Goal: Information Seeking & Learning: Learn about a topic

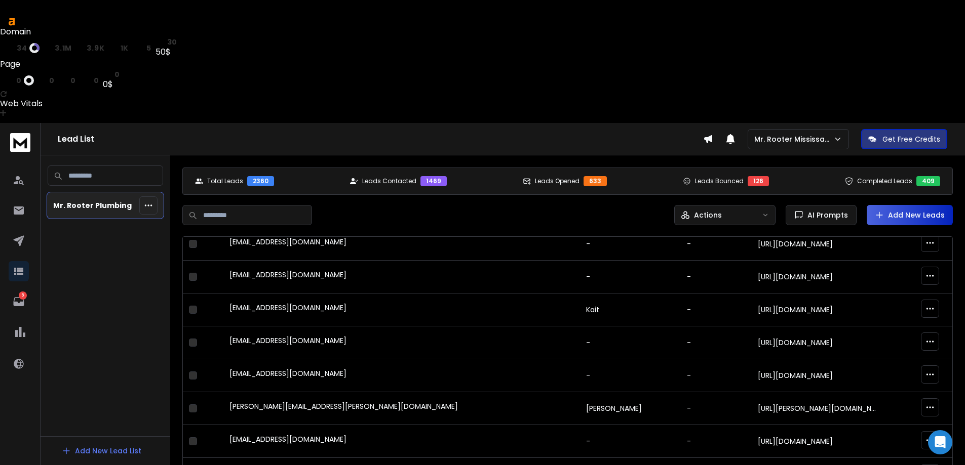
scroll to position [936, 0]
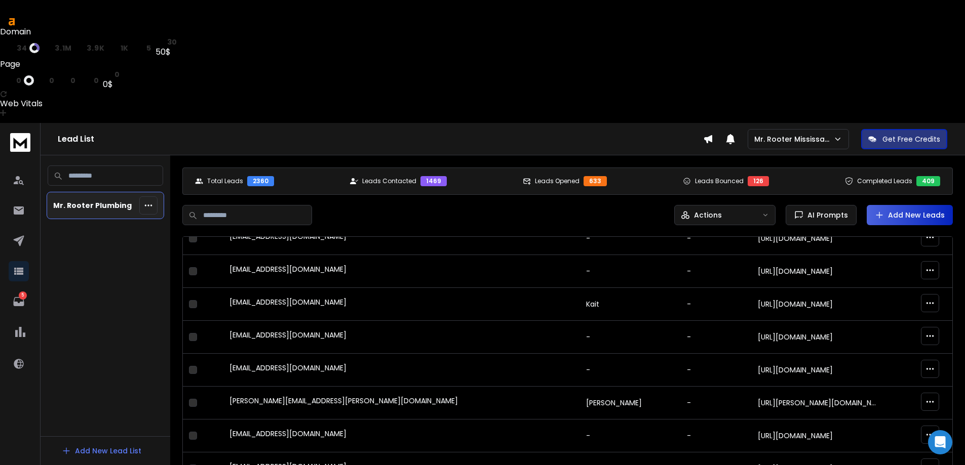
click at [114, 338] on div "Mr. Rooter Plumbing" at bounding box center [106, 370] width 130 height 356
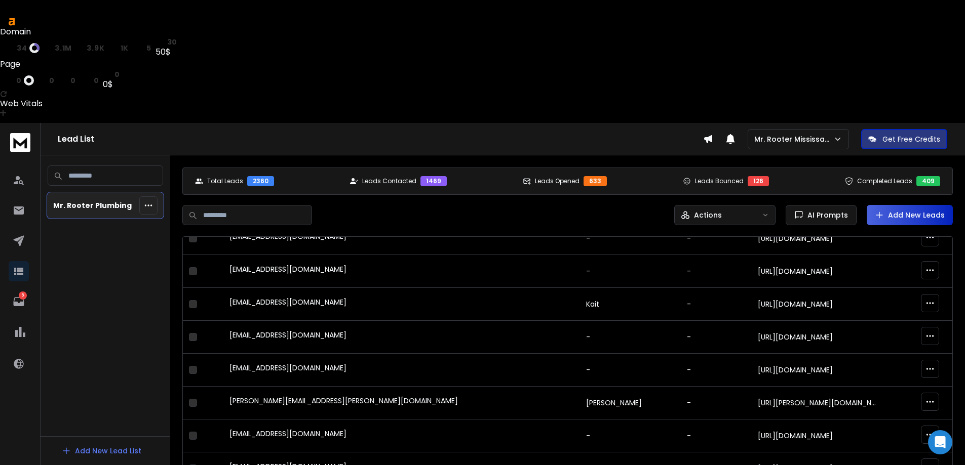
click at [114, 338] on div "Mr. Rooter Plumbing" at bounding box center [106, 370] width 130 height 356
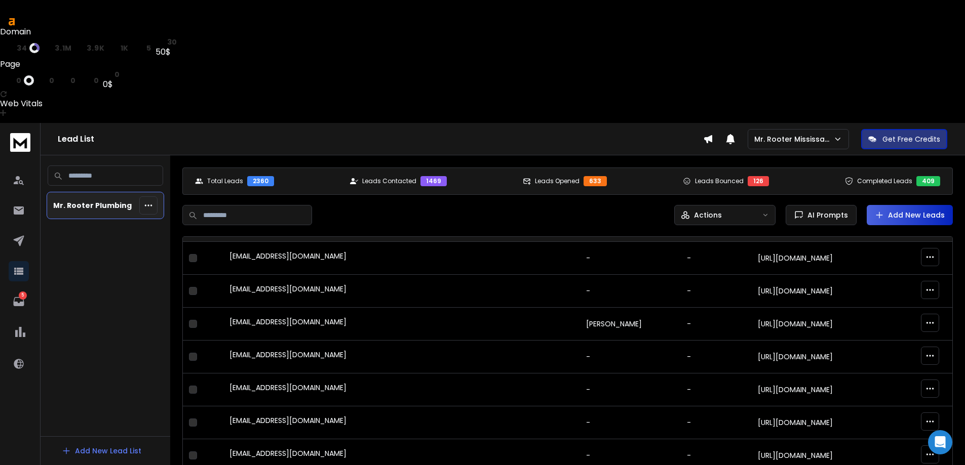
scroll to position [0, 0]
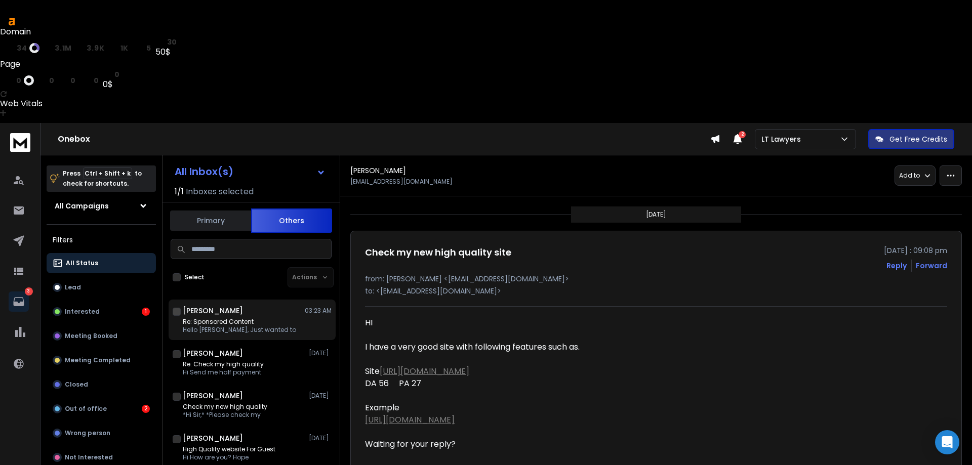
click at [272, 318] on div "Re: Sponsored Content Hello [PERSON_NAME], Just wanted to" at bounding box center [257, 326] width 149 height 16
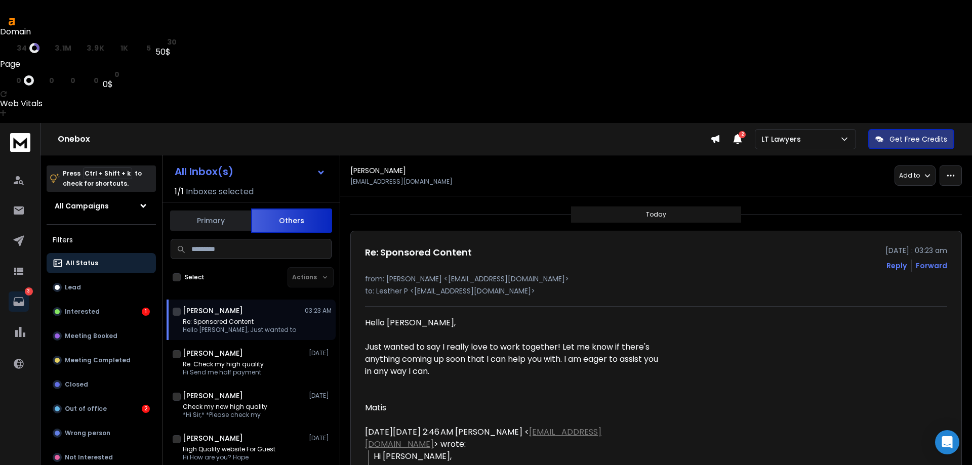
click at [623, 166] on div "[PERSON_NAME] MA [EMAIL_ADDRESS][DOMAIN_NAME]" at bounding box center [501, 176] width 303 height 20
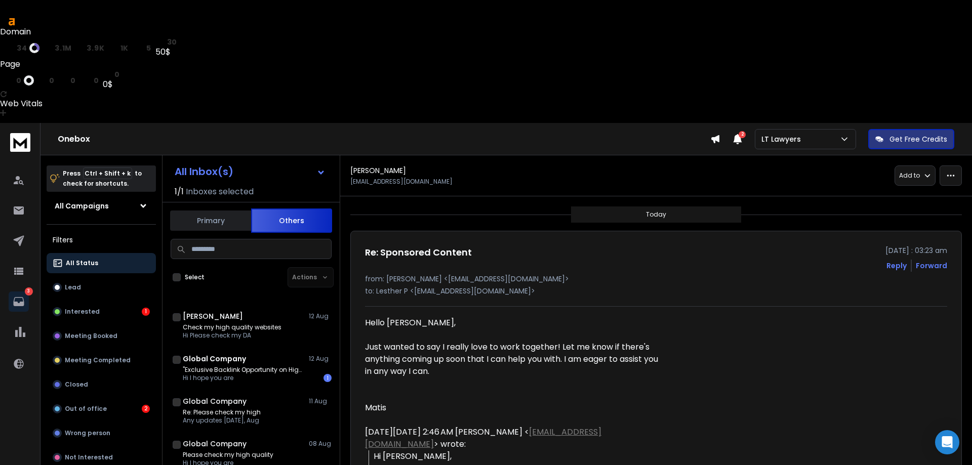
scroll to position [256, 0]
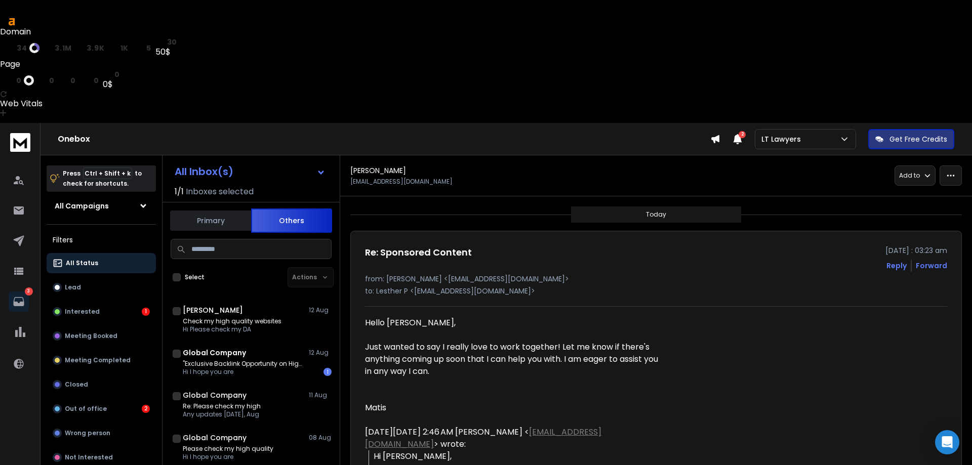
click at [25, 339] on div "3 H" at bounding box center [20, 355] width 41 height 465
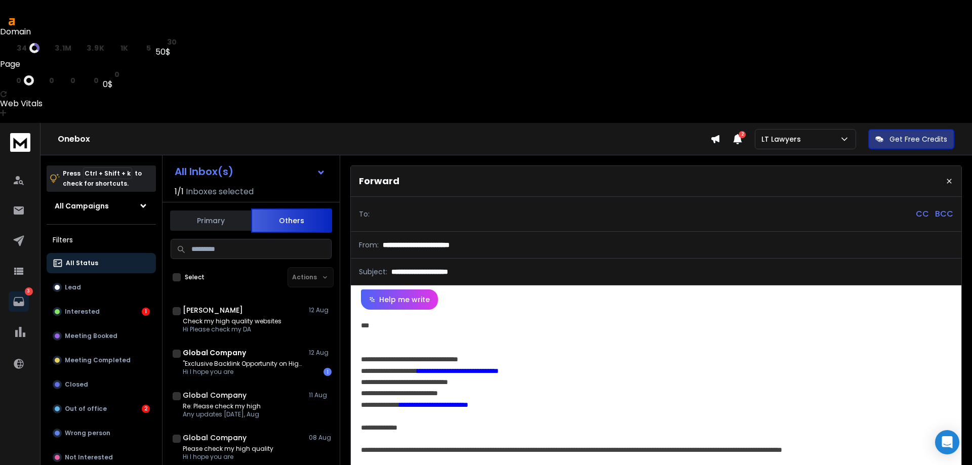
click at [948, 179] on icon at bounding box center [949, 181] width 5 height 5
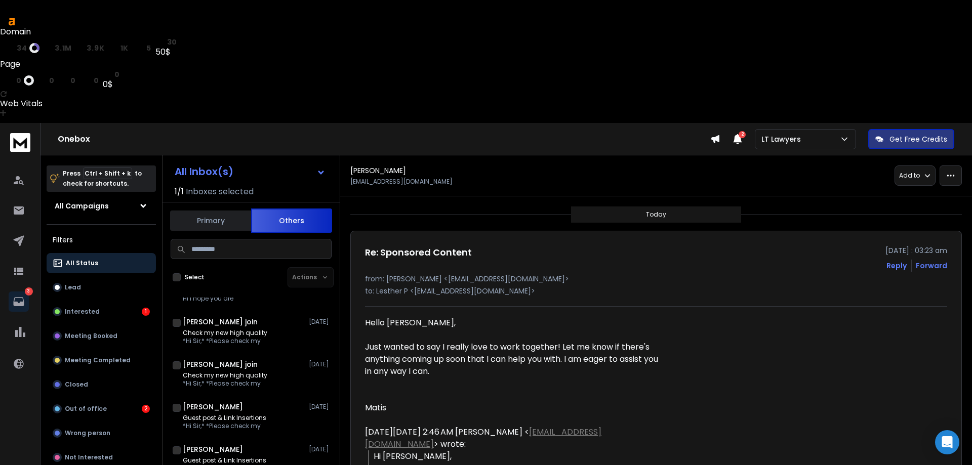
scroll to position [476, 0]
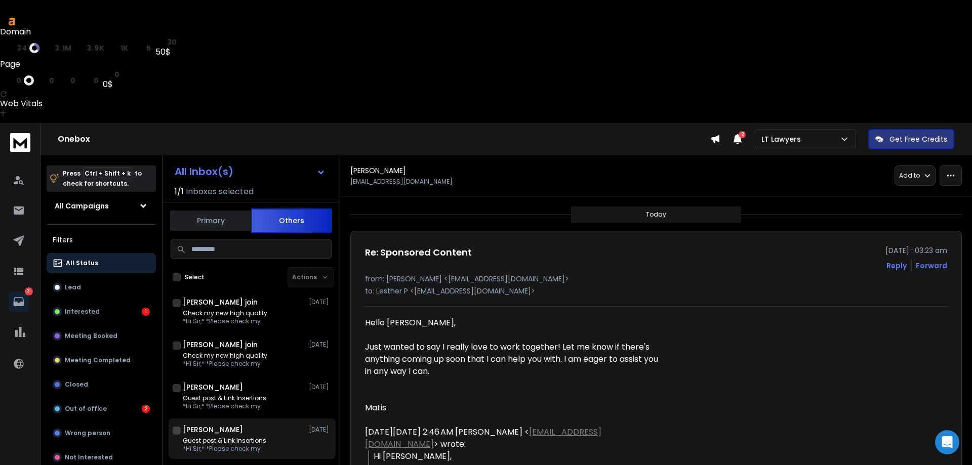
click at [257, 425] on div "Humaira Rajpoot 31 Jul" at bounding box center [257, 430] width 149 height 10
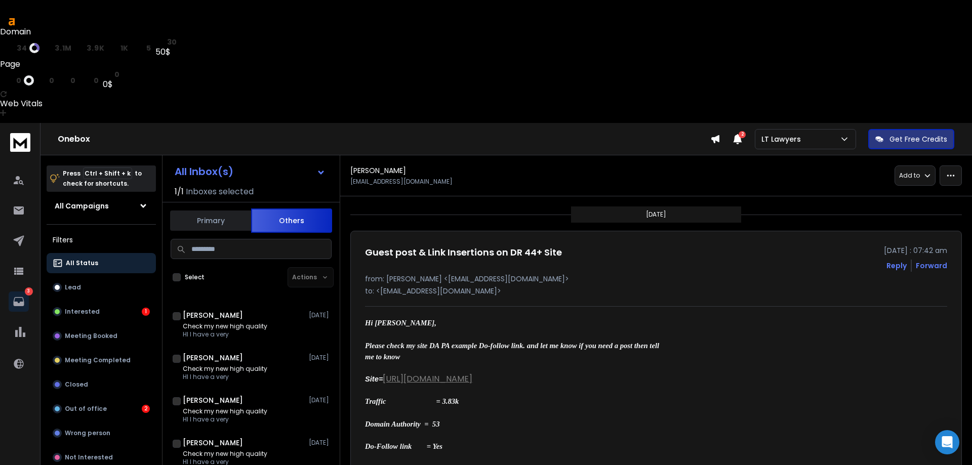
scroll to position [807, 0]
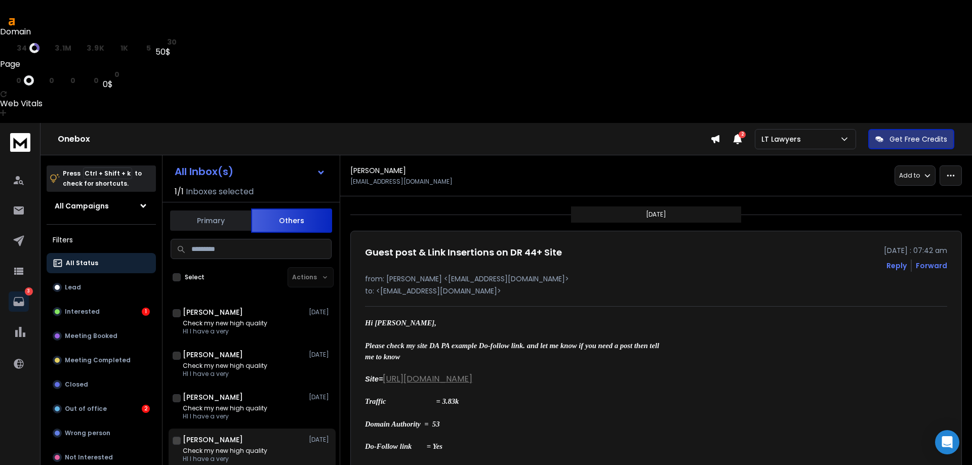
click at [245, 447] on p "Check my new high quality" at bounding box center [225, 451] width 85 height 8
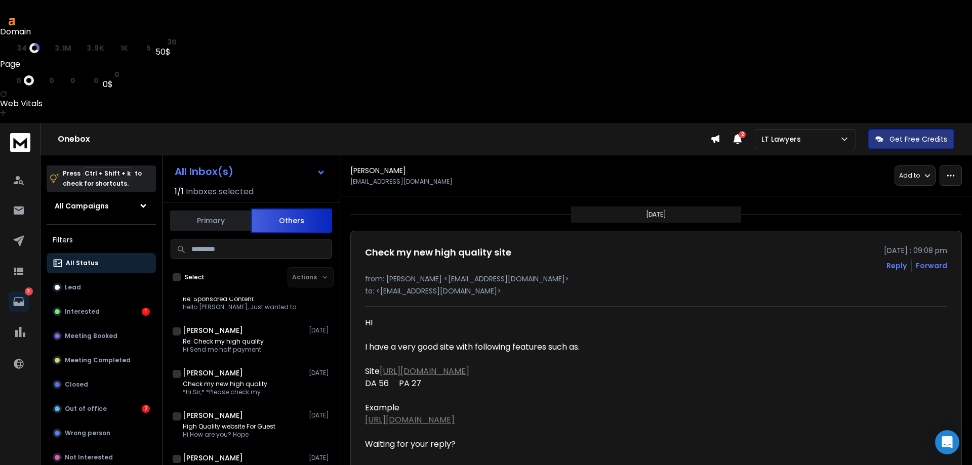
scroll to position [0, 0]
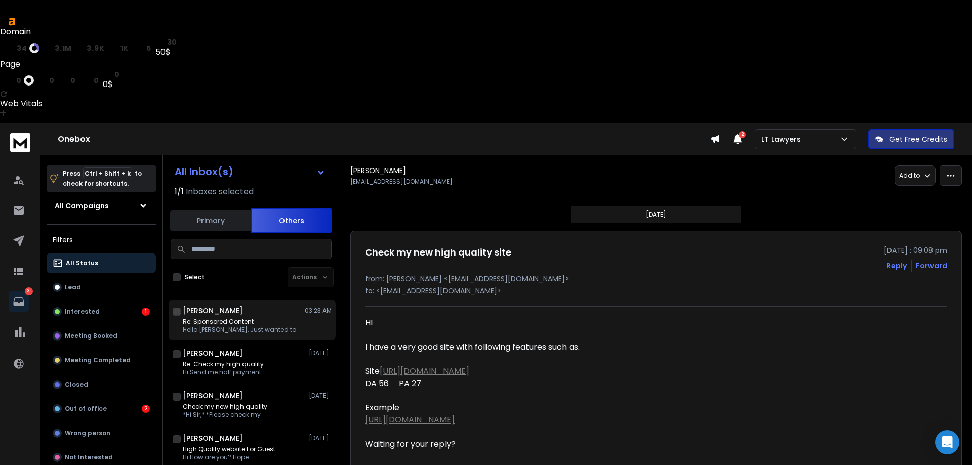
click at [272, 318] on div "Re: Sponsored Content Hello Lesther, Just wanted to" at bounding box center [257, 326] width 149 height 16
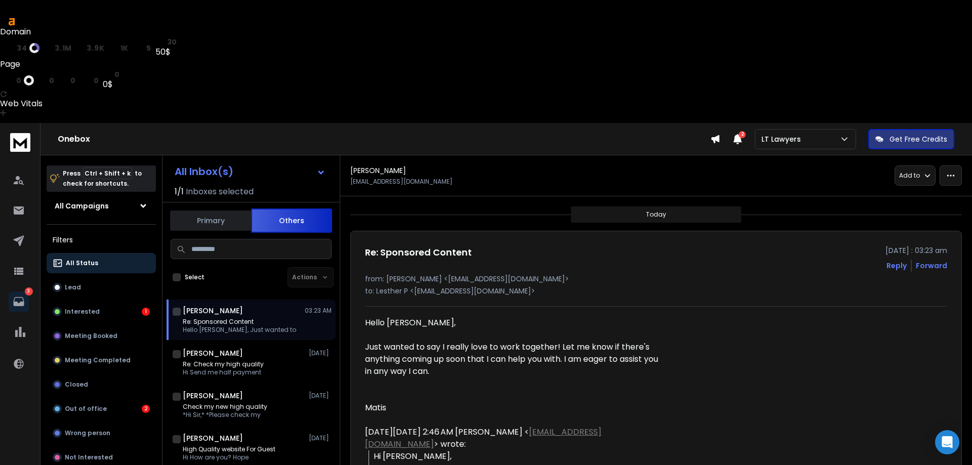
click at [623, 166] on div "Matis Anderson MA content.allblogthings@gmail.com" at bounding box center [501, 176] width 303 height 20
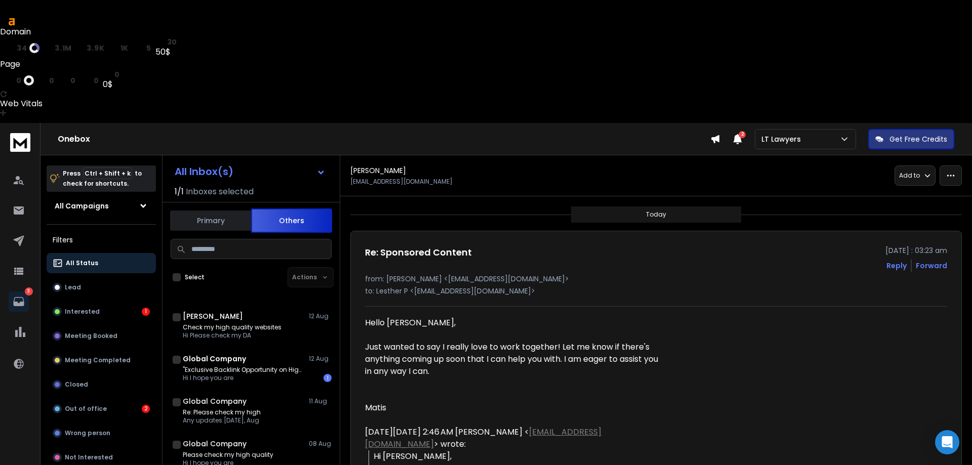
scroll to position [256, 0]
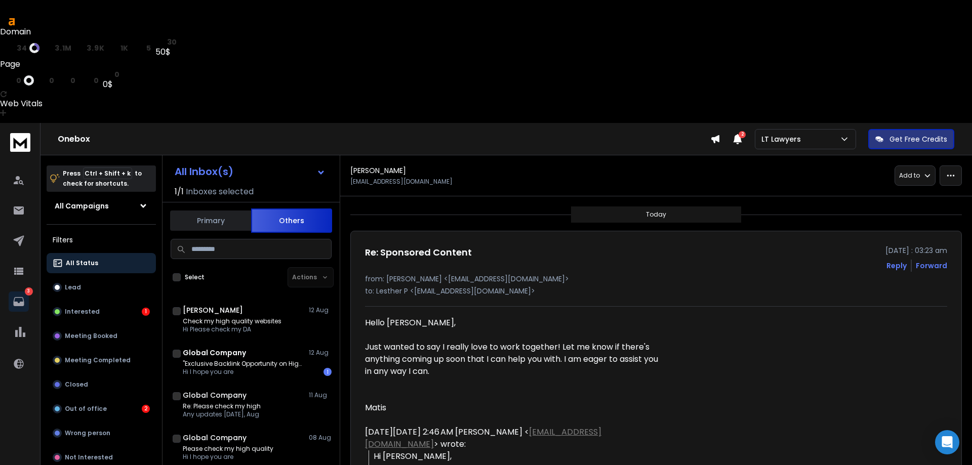
click at [25, 339] on div "3 H" at bounding box center [20, 355] width 41 height 465
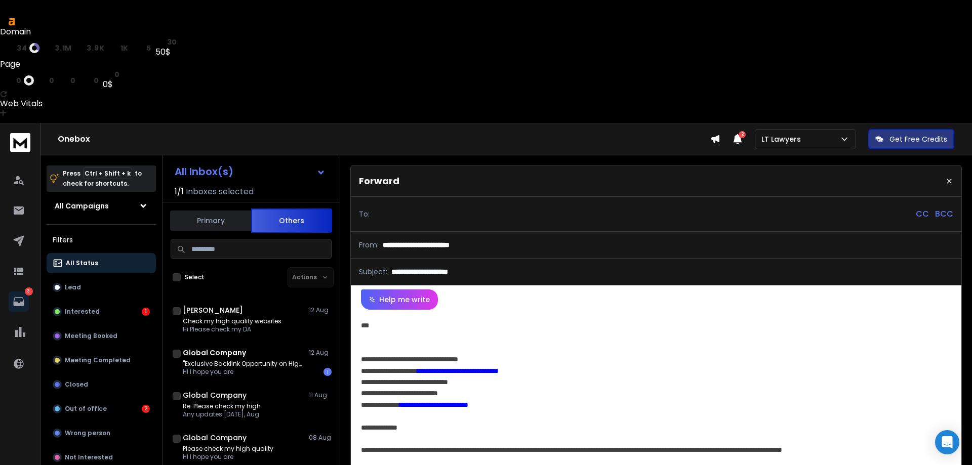
click at [948, 179] on icon at bounding box center [949, 181] width 5 height 5
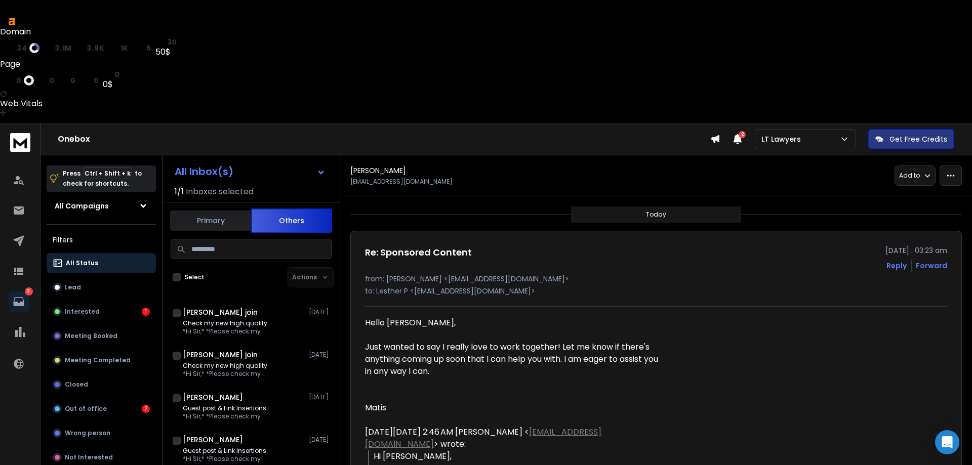
scroll to position [476, 0]
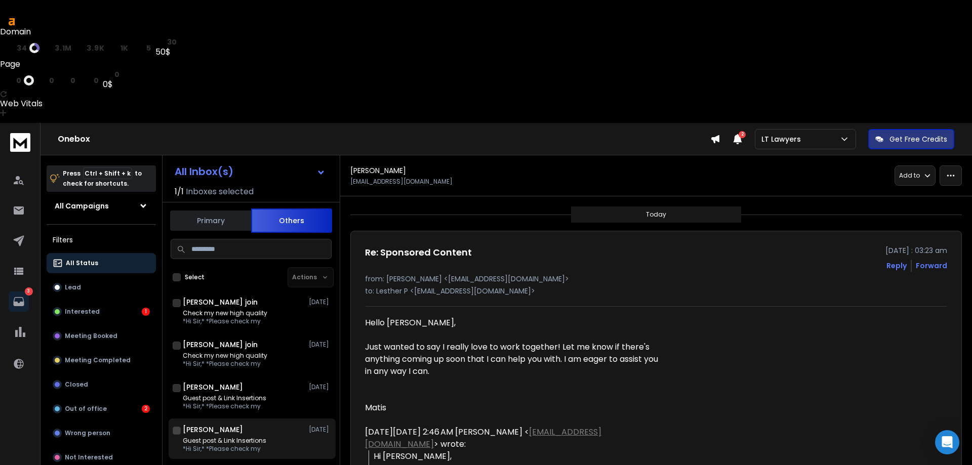
click at [257, 425] on div "Humaira Rajpoot 31 Jul" at bounding box center [257, 430] width 149 height 10
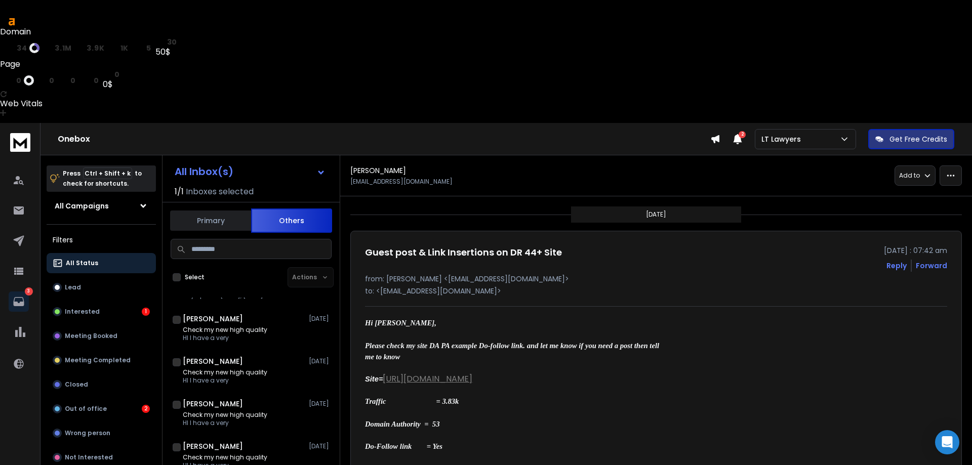
scroll to position [807, 0]
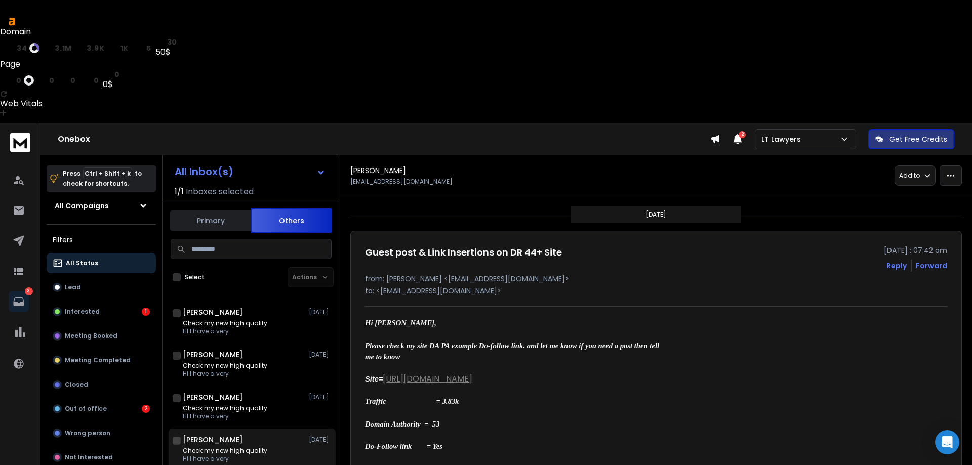
click at [245, 447] on p "Check my new high quality" at bounding box center [225, 451] width 85 height 8
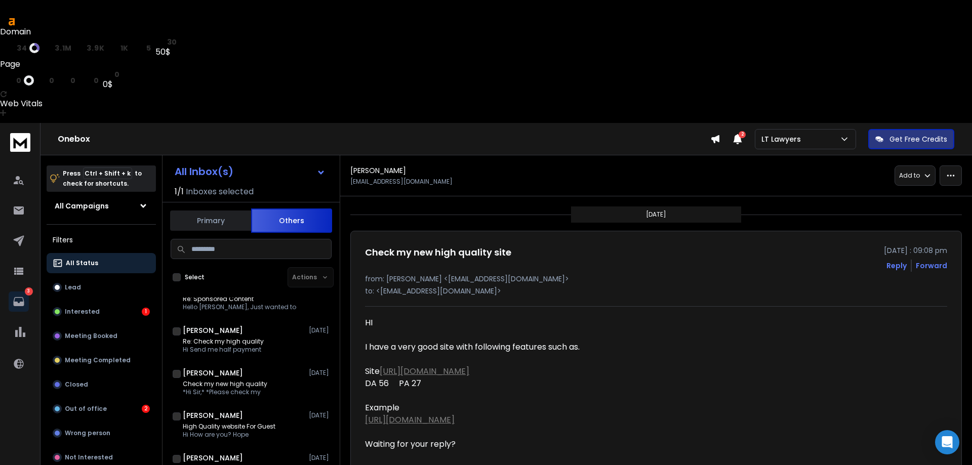
scroll to position [0, 0]
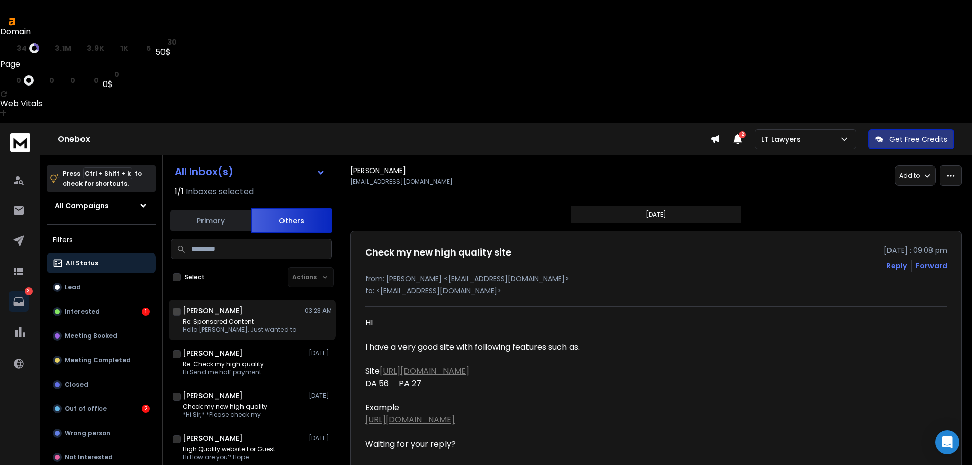
click at [272, 318] on div "Re: Sponsored Content Hello Lesther, Just wanted to" at bounding box center [257, 326] width 149 height 16
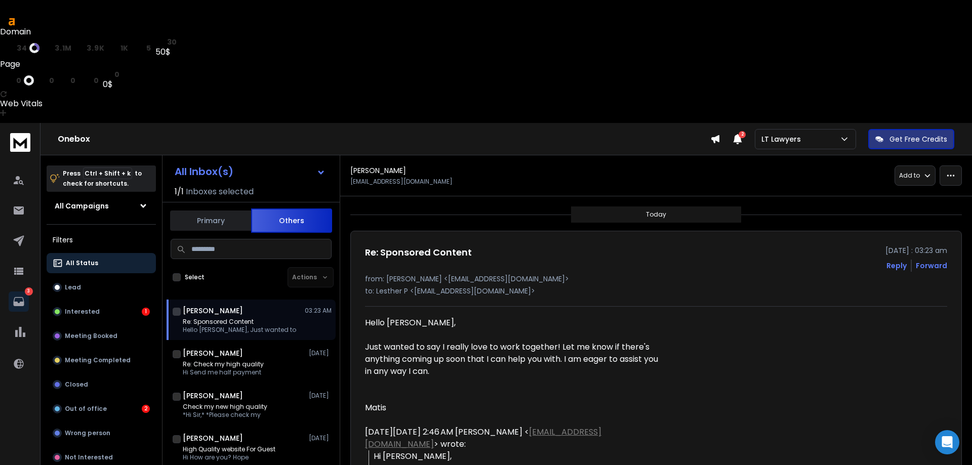
click at [623, 166] on div "Matis Anderson MA content.allblogthings@gmail.com" at bounding box center [501, 176] width 303 height 20
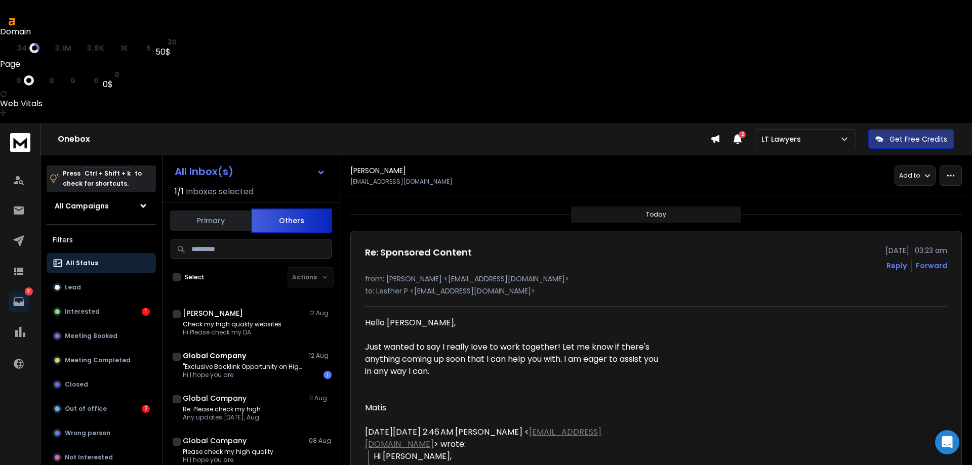
scroll to position [256, 0]
click at [25, 339] on div "3 H" at bounding box center [20, 355] width 41 height 465
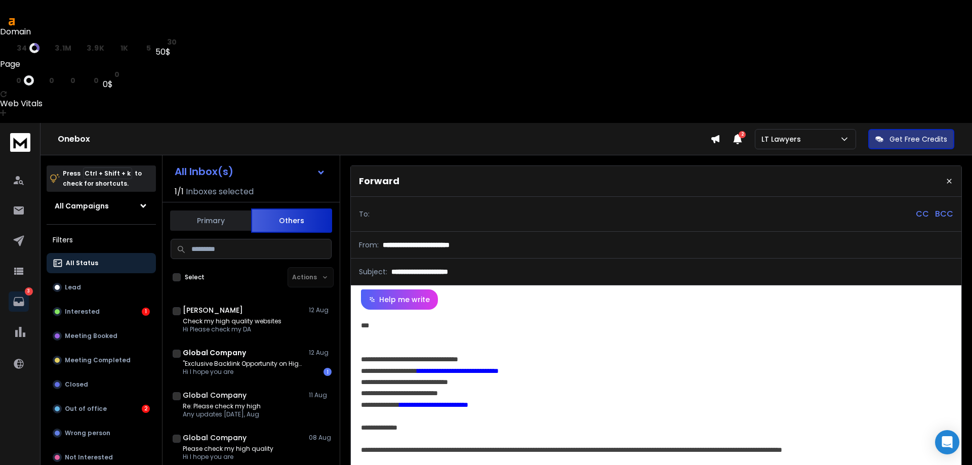
click at [948, 179] on icon at bounding box center [949, 181] width 5 height 5
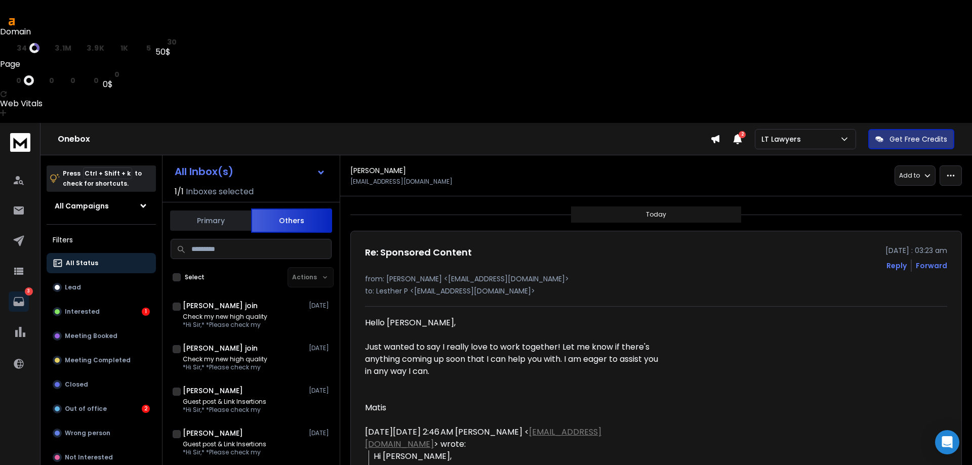
scroll to position [476, 0]
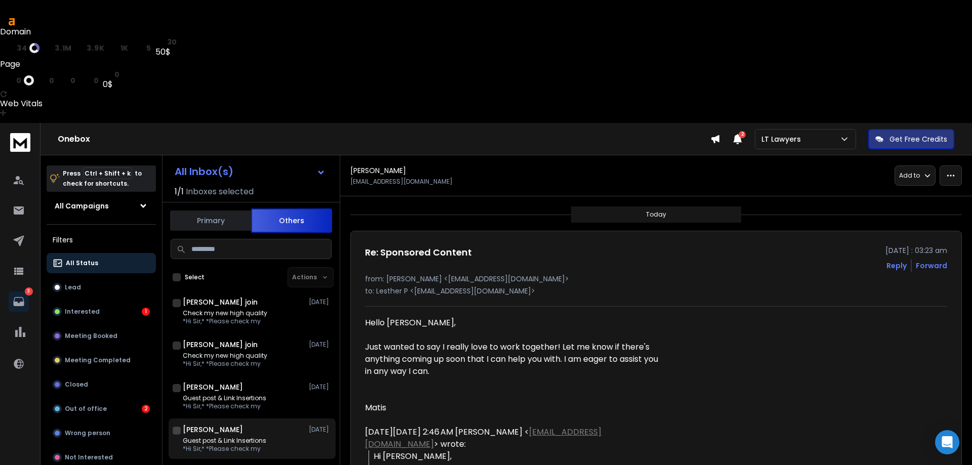
click at [257, 425] on div "Humaira Rajpoot 31 Jul" at bounding box center [257, 430] width 149 height 10
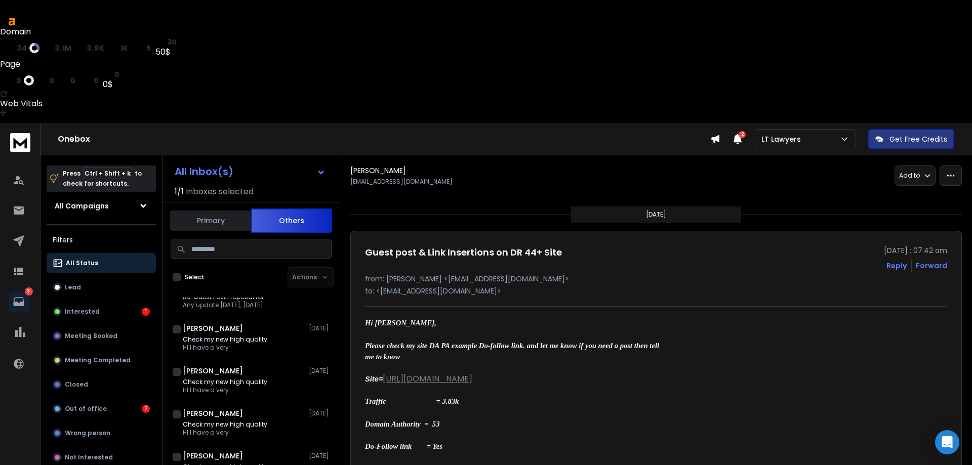
scroll to position [807, 0]
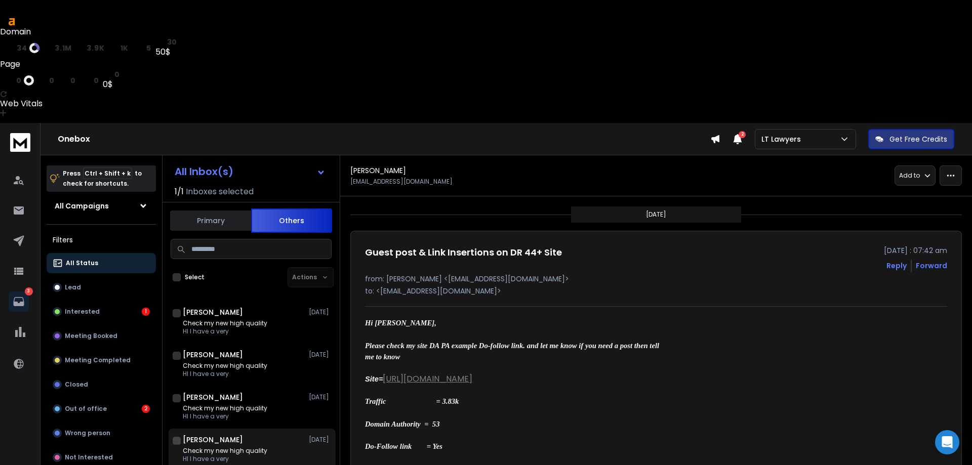
click at [245, 447] on p "Check my new high quality" at bounding box center [225, 451] width 85 height 8
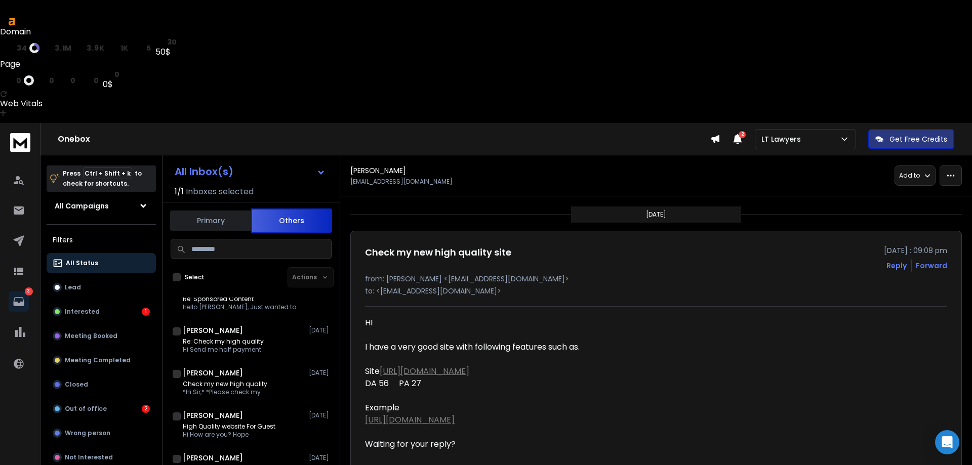
scroll to position [0, 0]
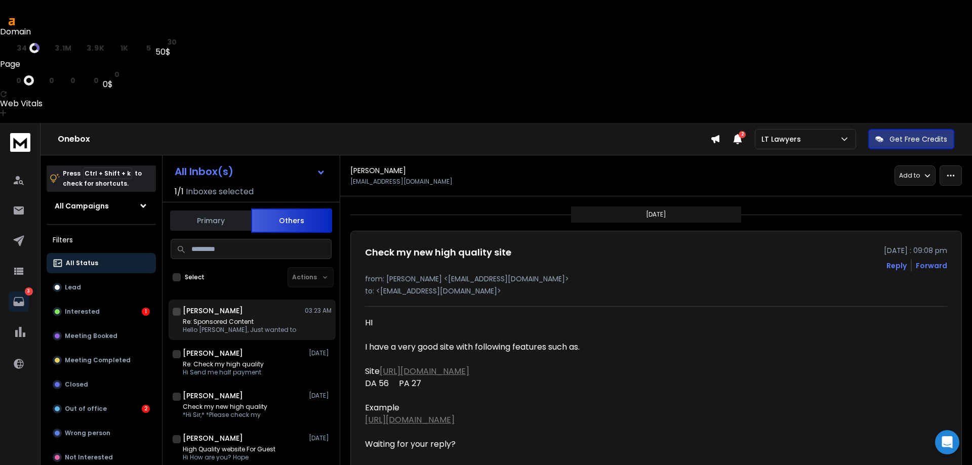
click at [272, 318] on div "Re: Sponsored Content Hello Lesther, Just wanted to" at bounding box center [257, 326] width 149 height 16
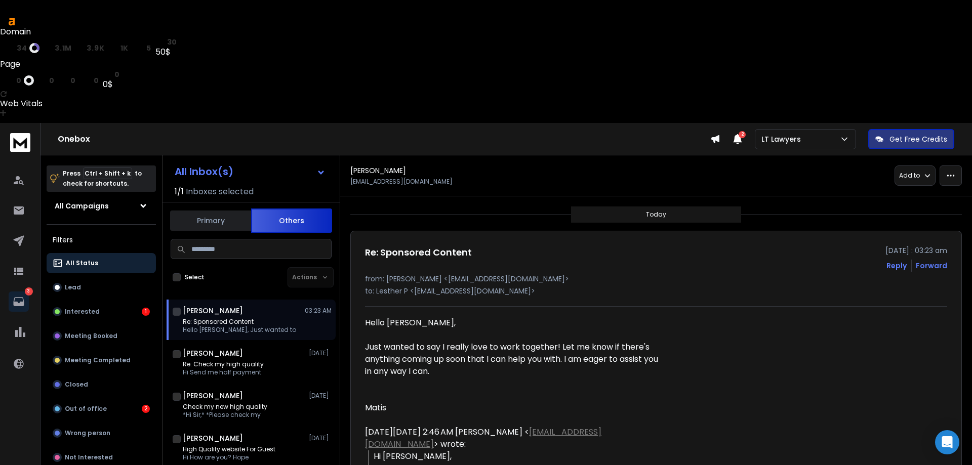
click at [623, 166] on div "Matis Anderson MA content.allblogthings@gmail.com" at bounding box center [501, 176] width 303 height 20
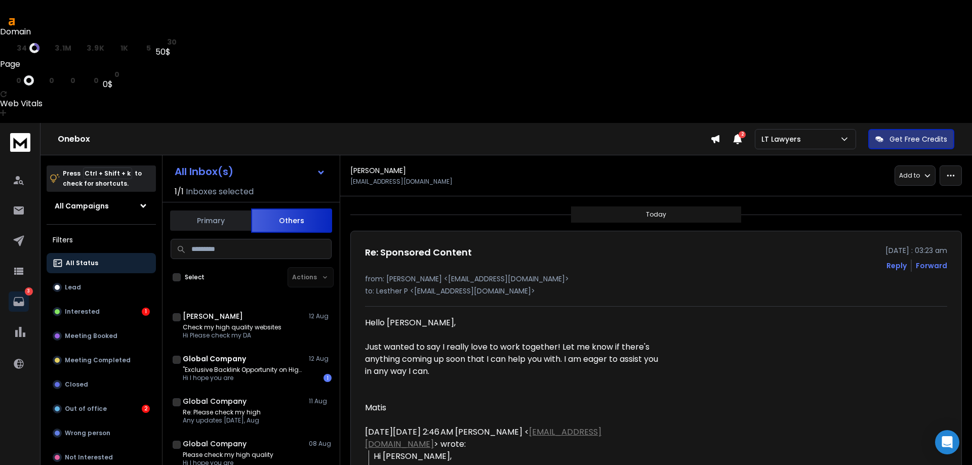
scroll to position [256, 0]
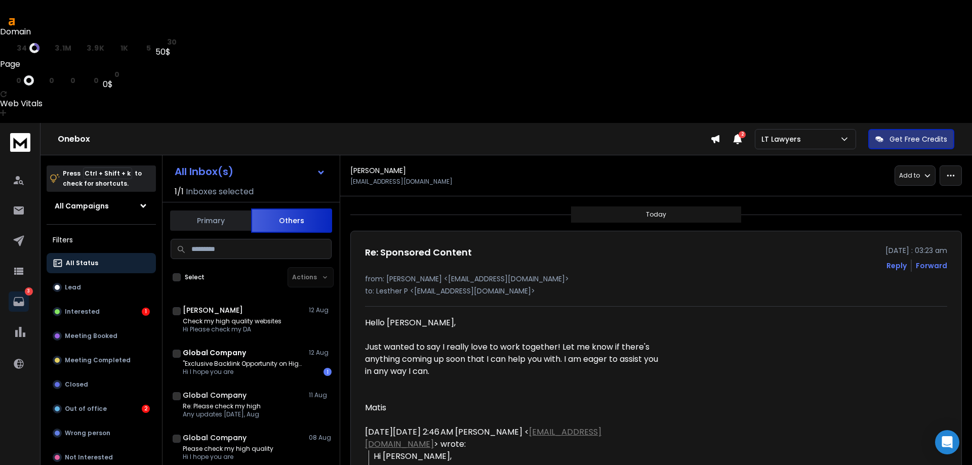
click at [25, 339] on div "3 H" at bounding box center [20, 355] width 41 height 465
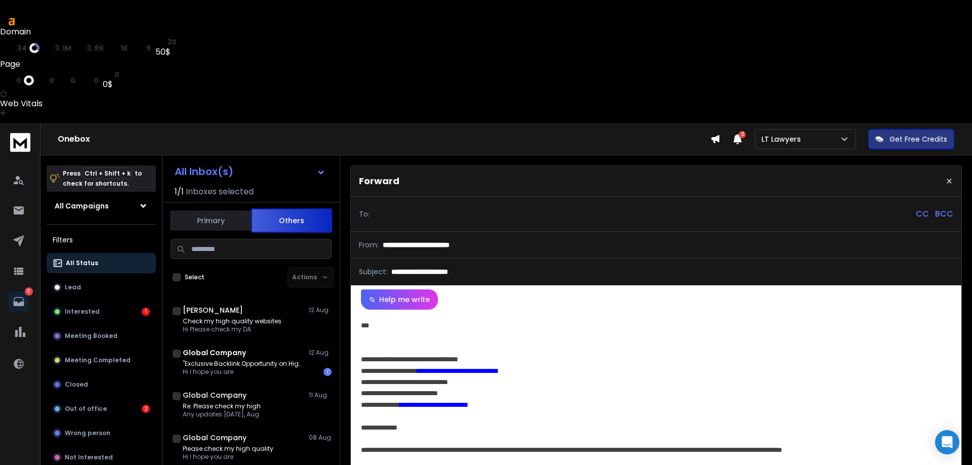
click at [948, 179] on icon at bounding box center [949, 181] width 5 height 5
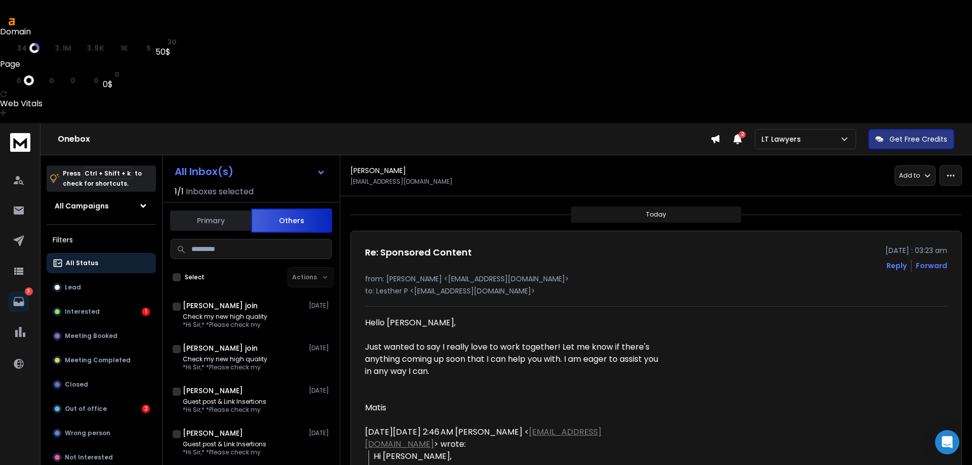
scroll to position [476, 0]
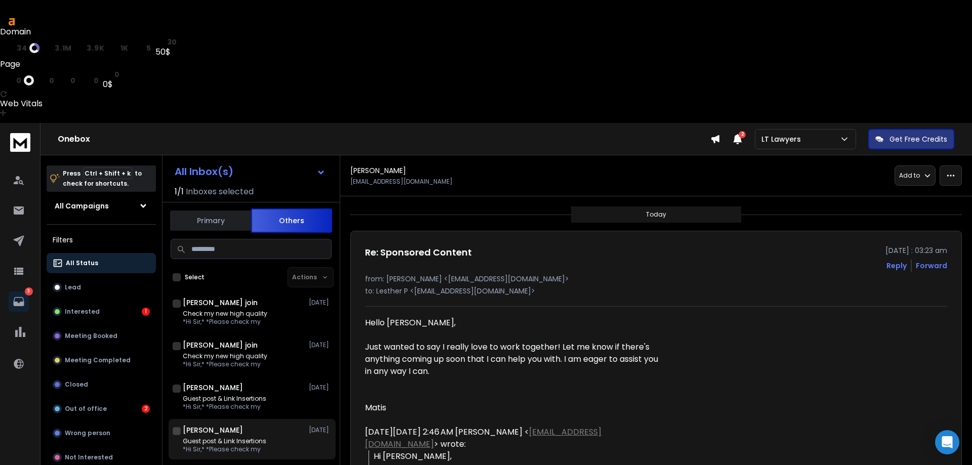
click at [257, 425] on div "Humaira Rajpoot 31 Jul" at bounding box center [257, 430] width 149 height 10
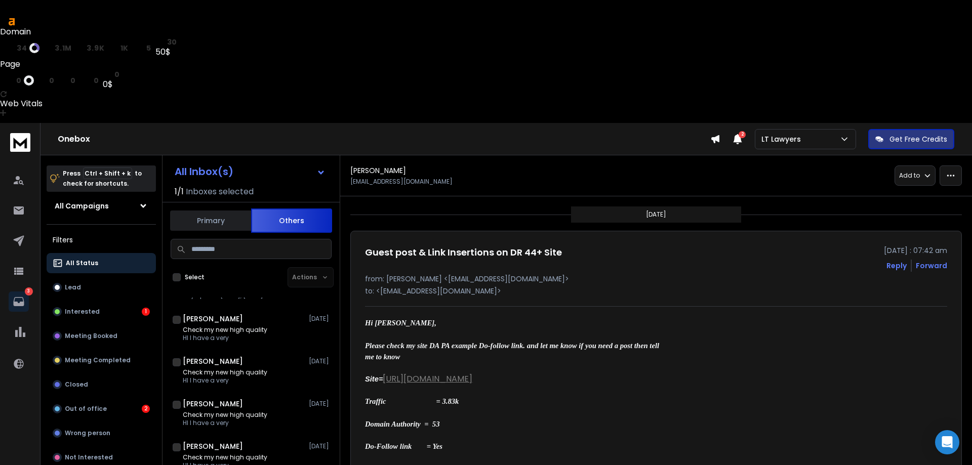
scroll to position [803, 0]
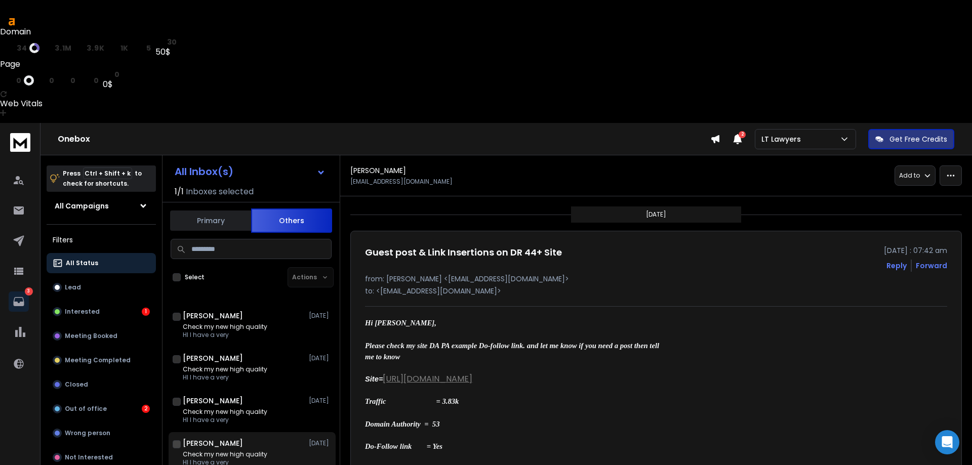
click at [245, 438] on div "Danis Harry 24 Jul Check my new high quality HI I have a very" at bounding box center [257, 452] width 149 height 28
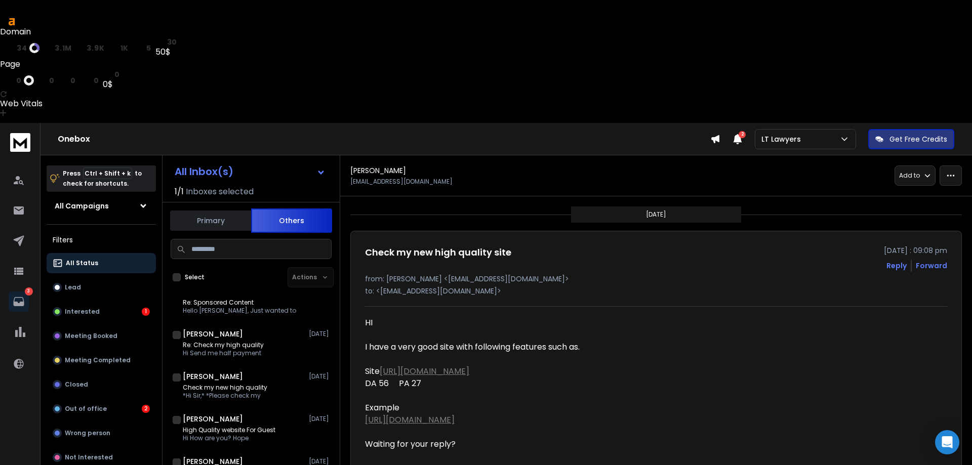
scroll to position [0, 0]
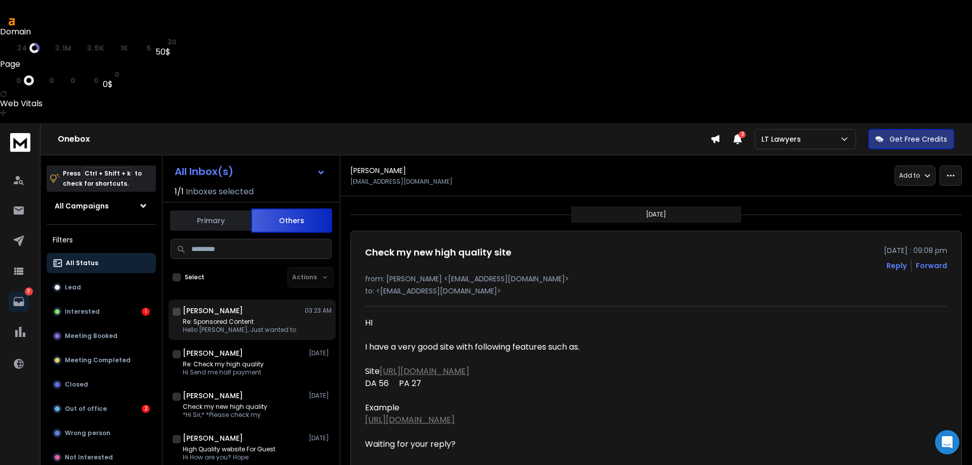
click at [272, 318] on div "Re: Sponsored Content Hello Lesther, Just wanted to" at bounding box center [257, 326] width 149 height 16
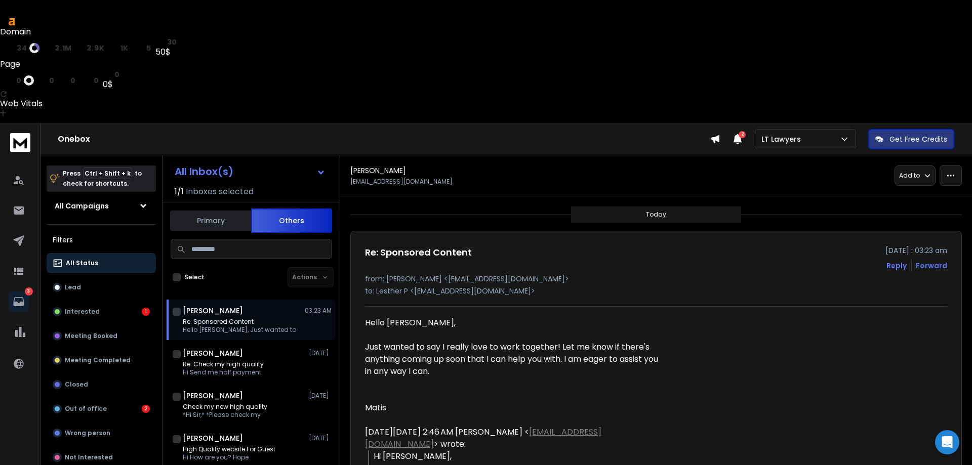
click at [623, 166] on div "Matis Anderson MA content.allblogthings@gmail.com" at bounding box center [501, 176] width 303 height 20
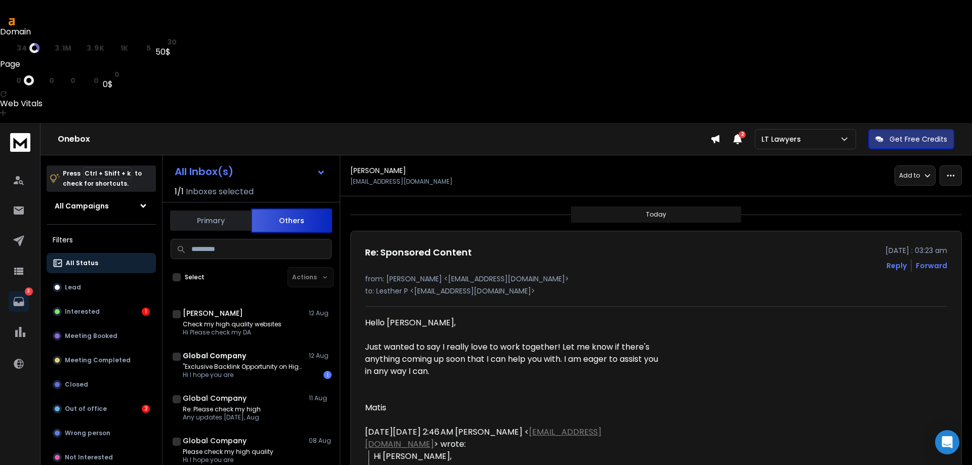
scroll to position [256, 0]
click at [25, 339] on div "3 H" at bounding box center [20, 355] width 41 height 465
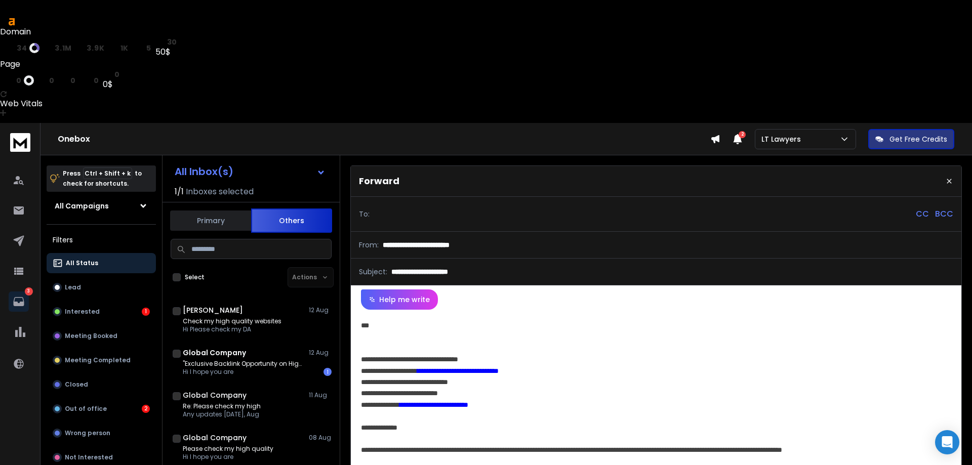
click at [948, 179] on icon at bounding box center [949, 181] width 5 height 5
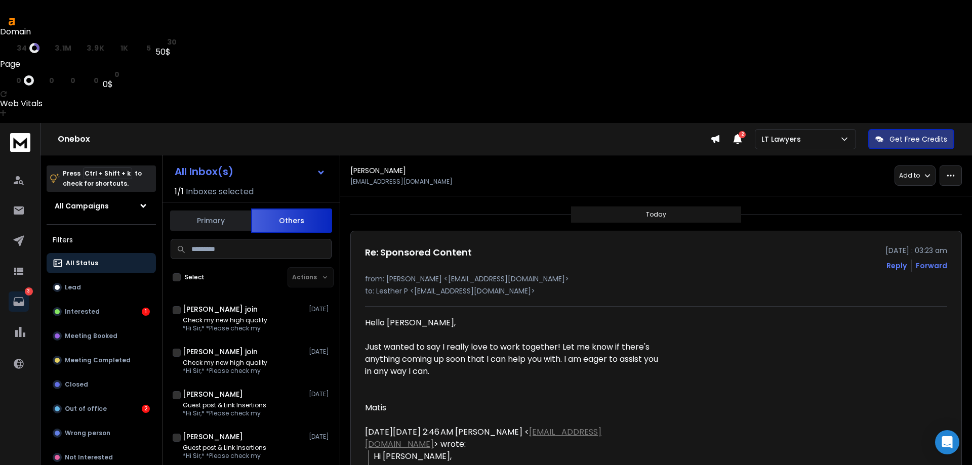
scroll to position [476, 0]
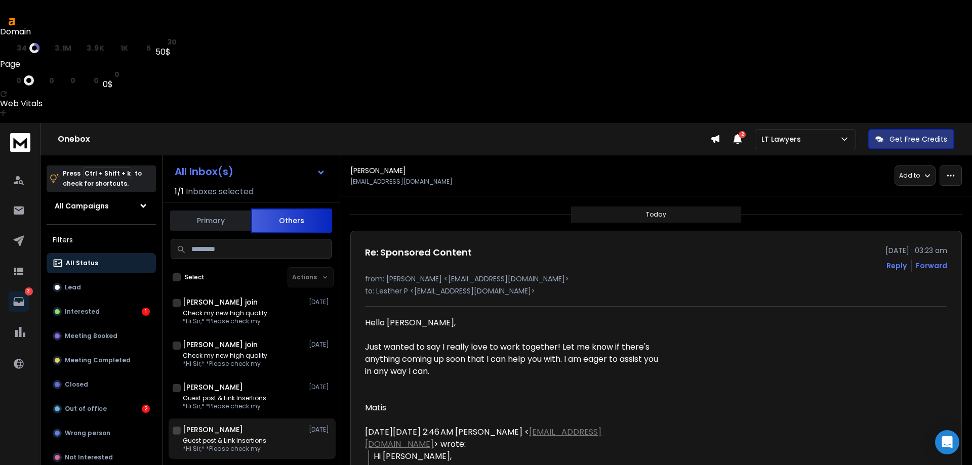
click at [257, 425] on div "Humaira Rajpoot 31 Jul" at bounding box center [257, 430] width 149 height 10
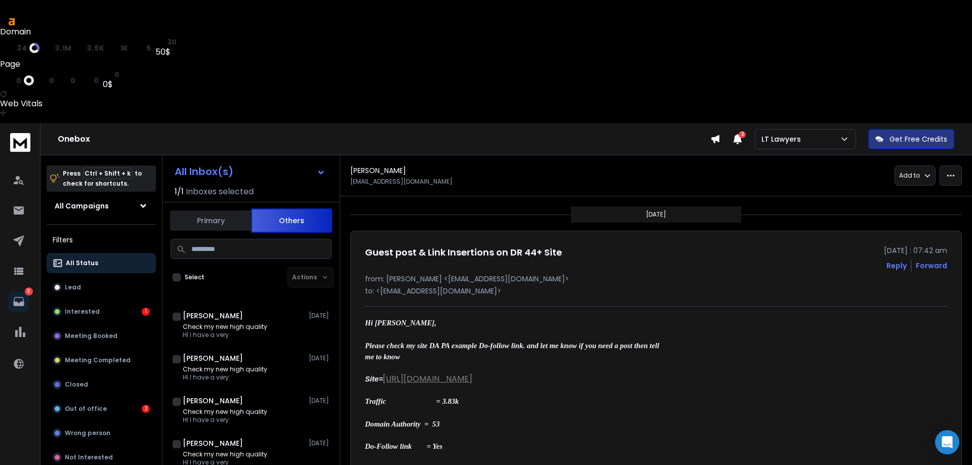
scroll to position [807, 0]
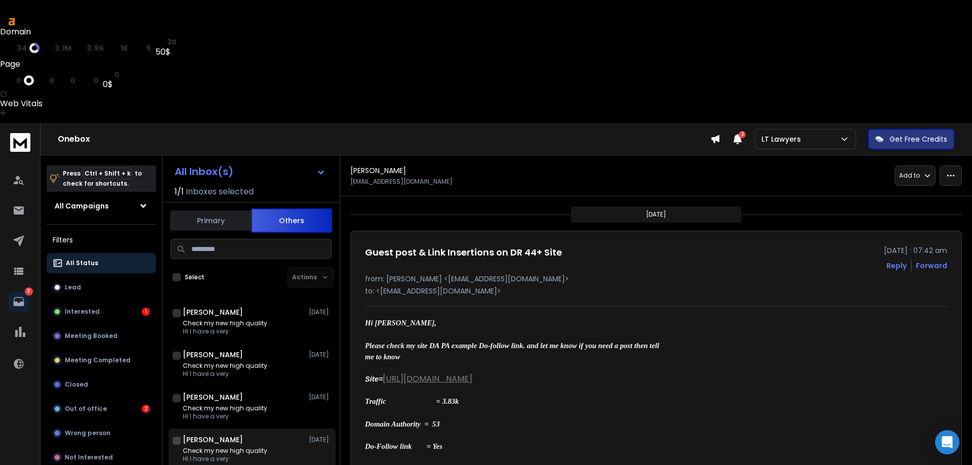
click at [245, 447] on p "Check my new high quality" at bounding box center [225, 451] width 85 height 8
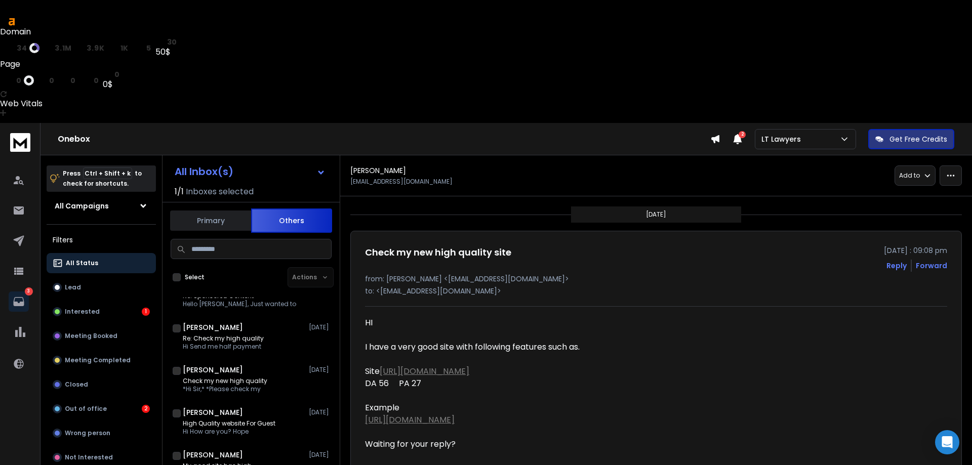
scroll to position [0, 0]
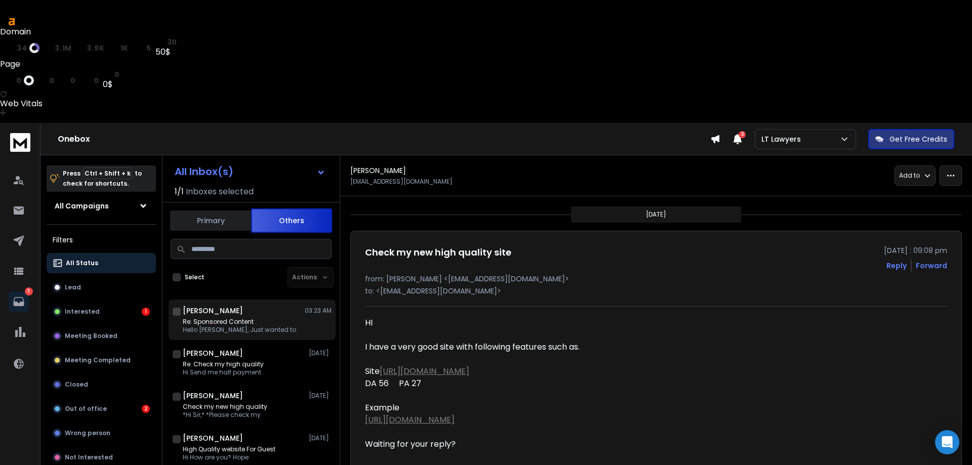
click at [272, 318] on div "Re: Sponsored Content Hello Lesther, Just wanted to" at bounding box center [257, 326] width 149 height 16
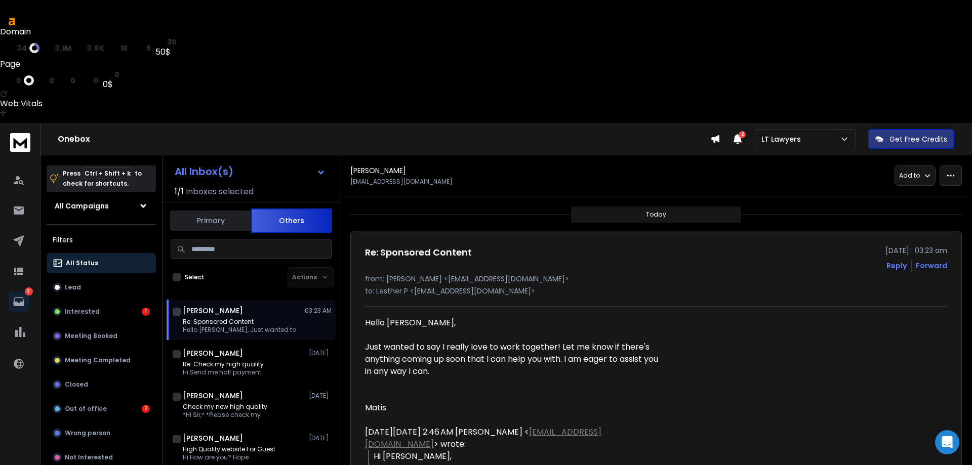
click at [623, 166] on div "Matis Anderson MA content.allblogthings@gmail.com" at bounding box center [501, 176] width 303 height 20
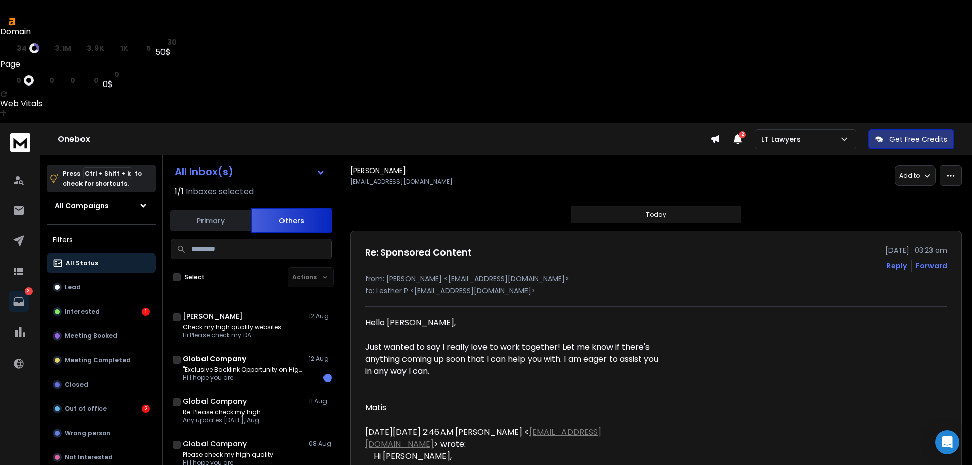
scroll to position [256, 0]
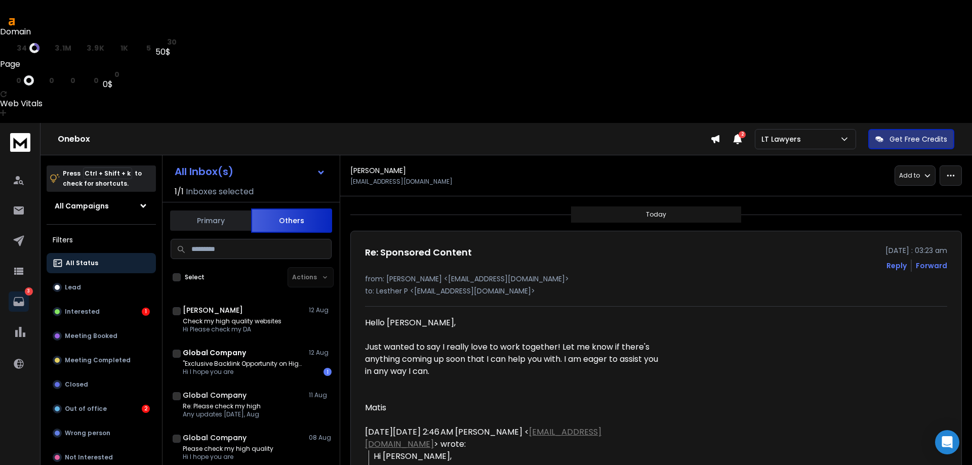
click at [25, 339] on div "3 H" at bounding box center [20, 355] width 41 height 465
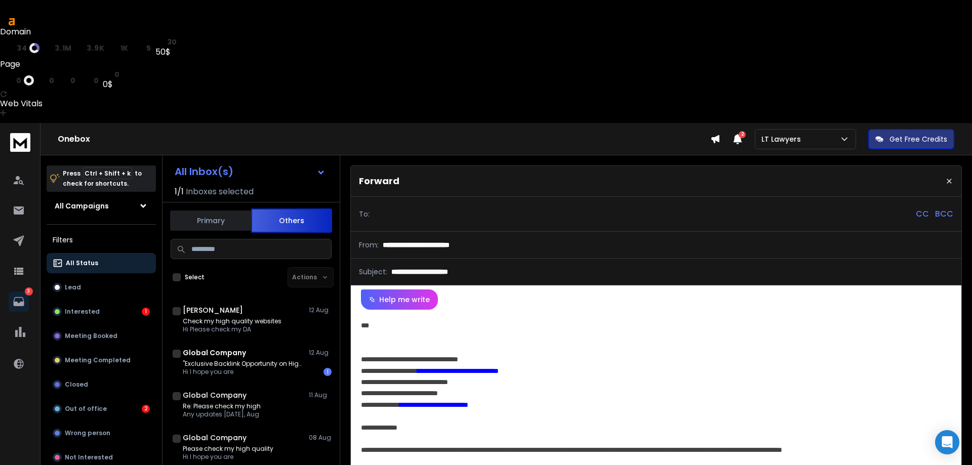
click at [948, 179] on icon at bounding box center [949, 181] width 5 height 5
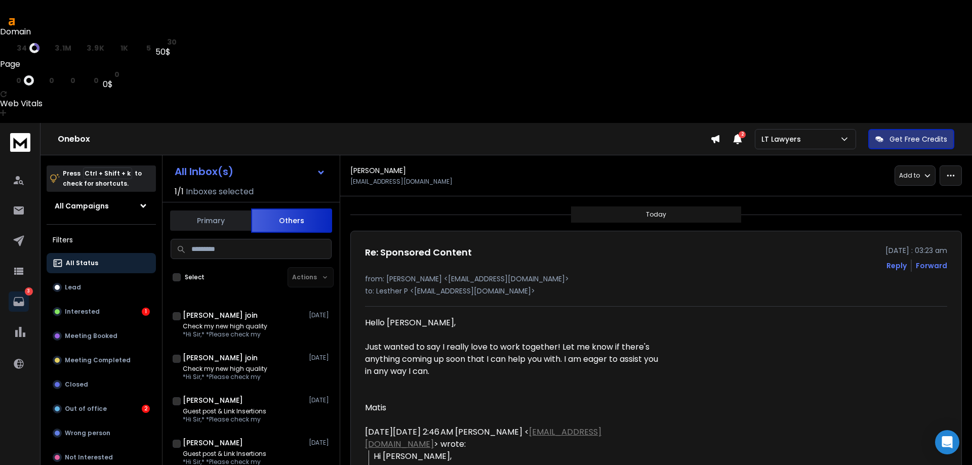
scroll to position [476, 0]
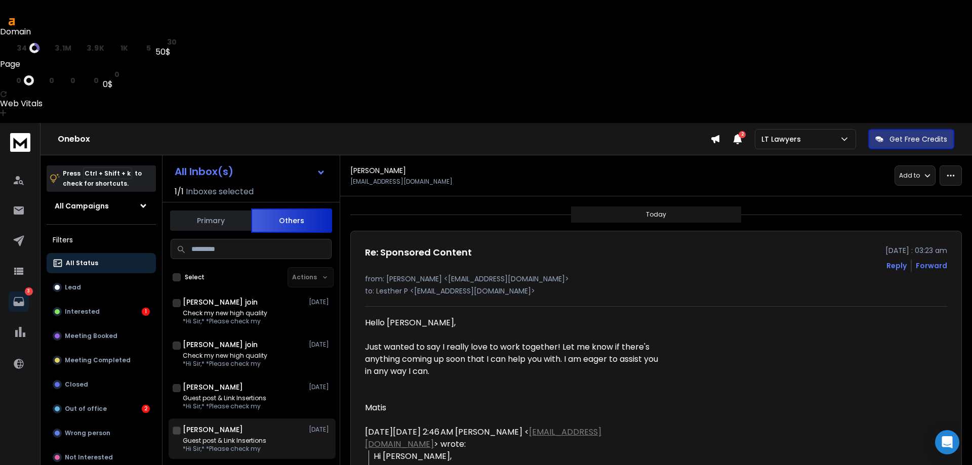
click at [257, 425] on div "Humaira Rajpoot 31 Jul" at bounding box center [257, 430] width 149 height 10
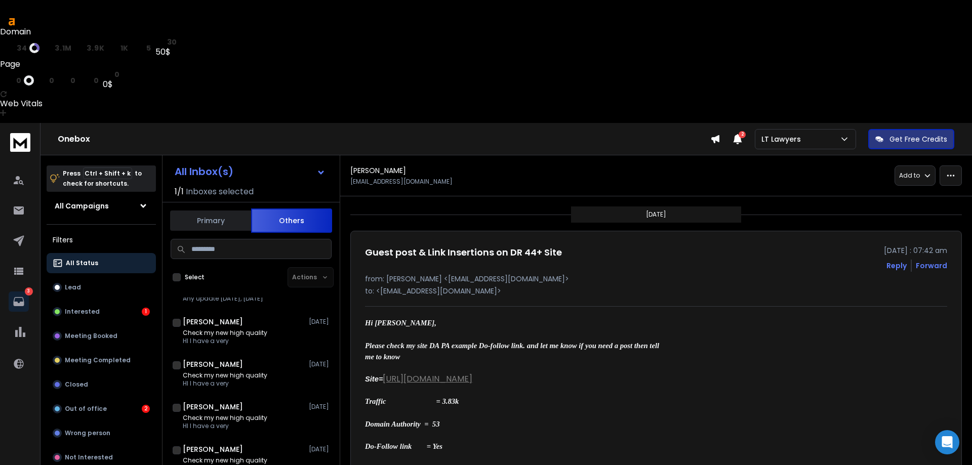
scroll to position [807, 0]
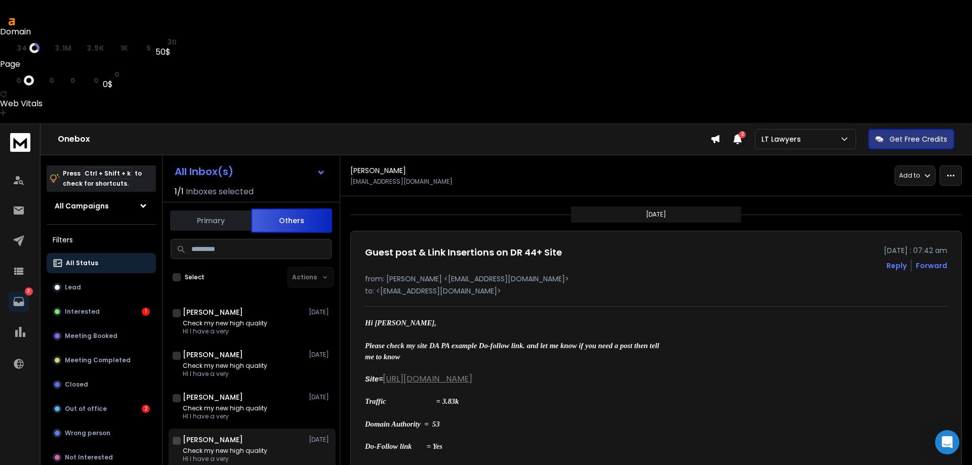
click at [245, 447] on p "Check my new high quality" at bounding box center [225, 451] width 85 height 8
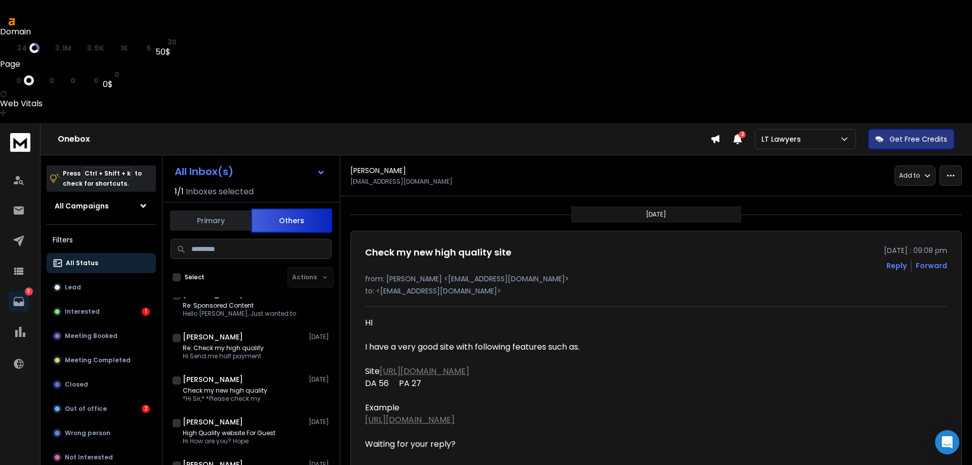
scroll to position [0, 0]
